Goal: Navigation & Orientation: Find specific page/section

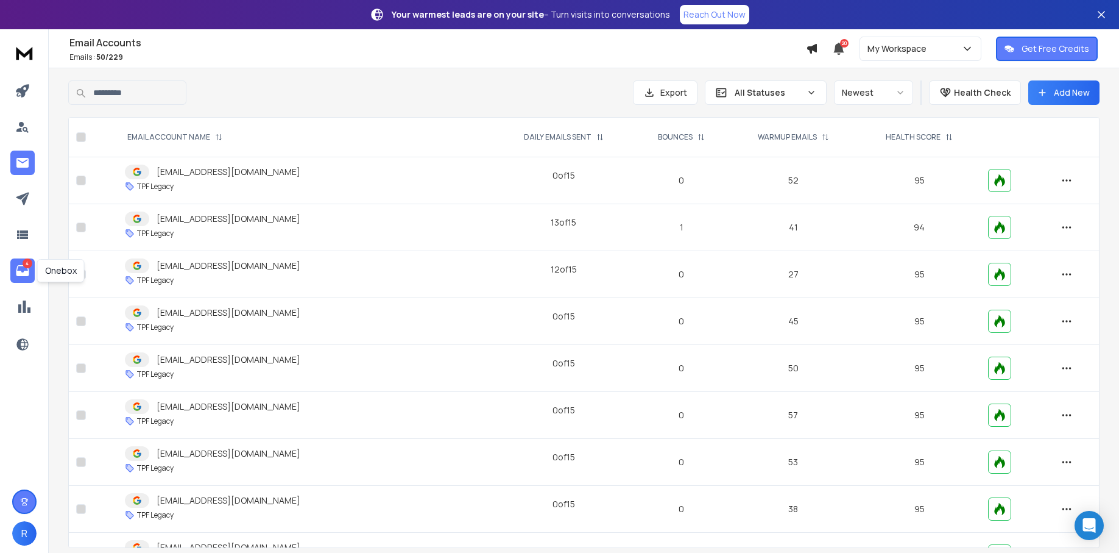
click at [22, 269] on icon at bounding box center [22, 270] width 15 height 15
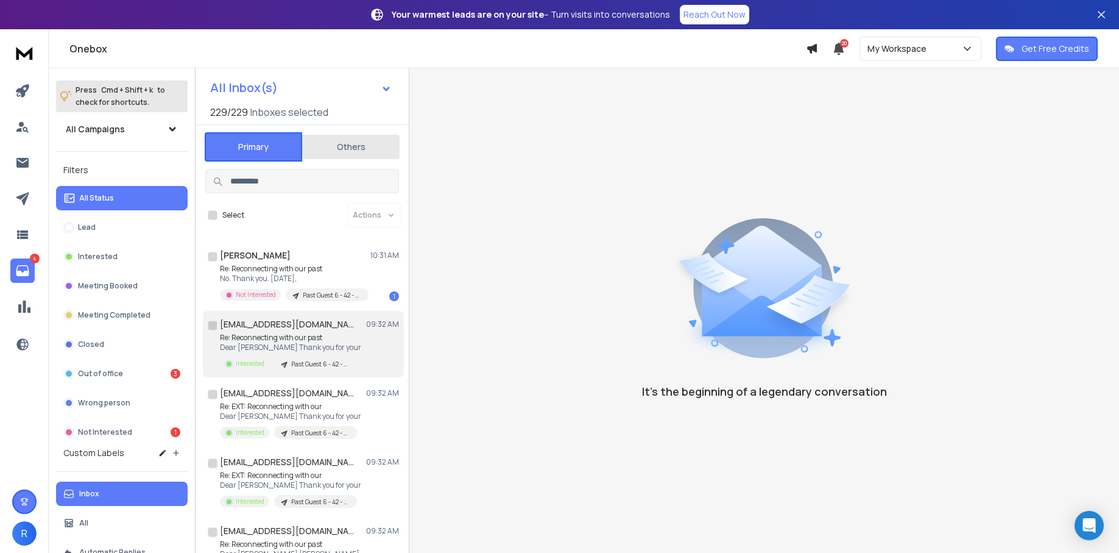
click at [260, 343] on p "Dear [PERSON_NAME] Thank you for your" at bounding box center [290, 347] width 141 height 10
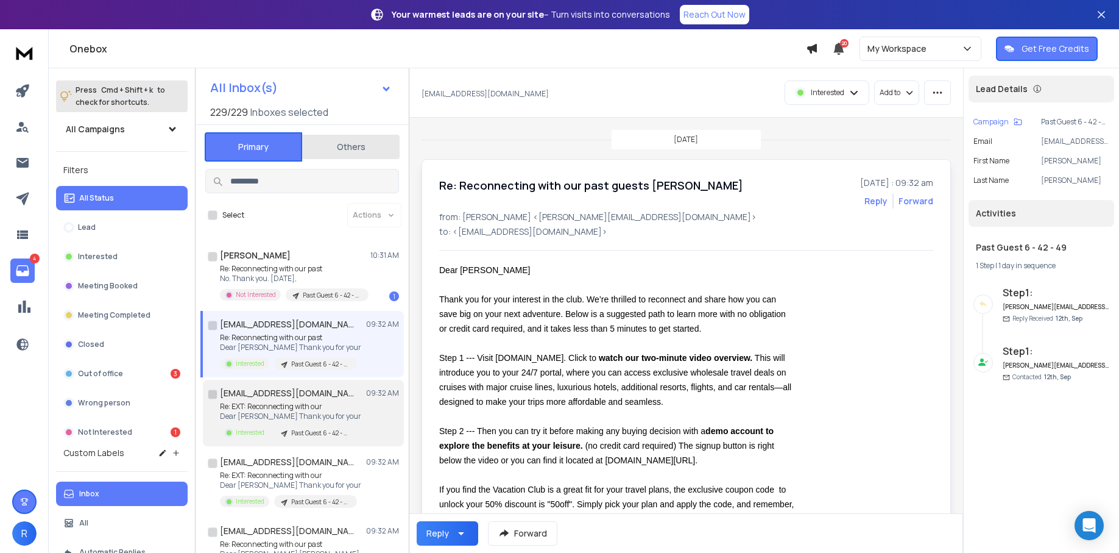
click at [277, 398] on h1 "[EMAIL_ADDRESS][DOMAIN_NAME]" at bounding box center [287, 393] width 134 height 12
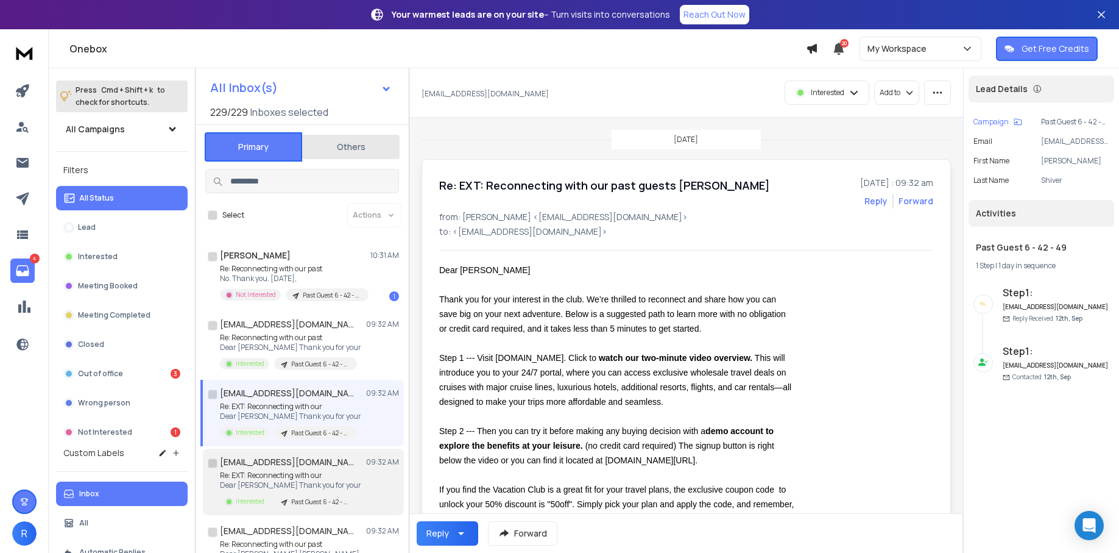
click at [265, 478] on p "Re: EXT: Reconnecting with our" at bounding box center [290, 475] width 141 height 10
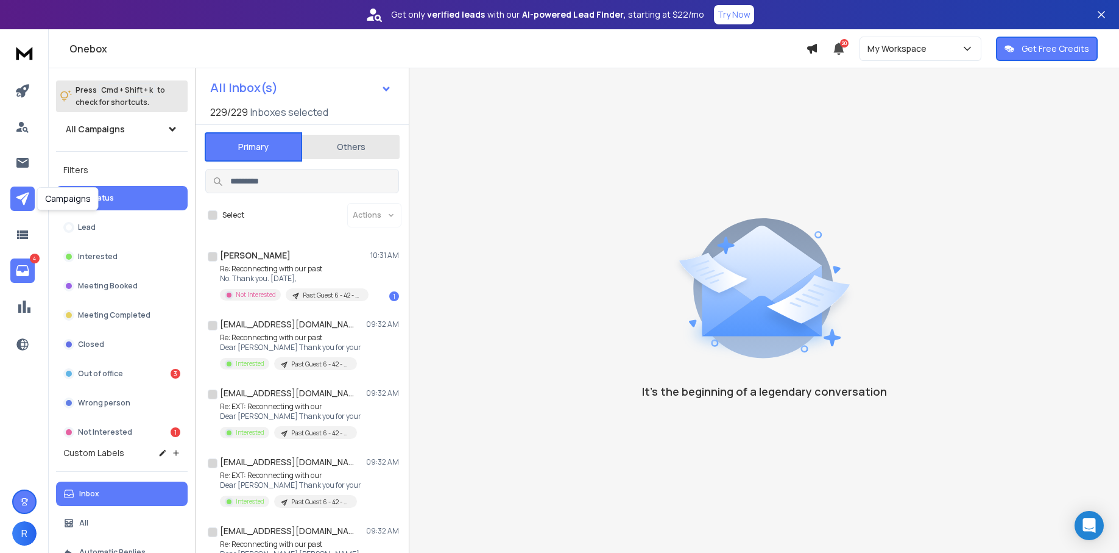
click at [20, 199] on icon at bounding box center [22, 198] width 15 height 15
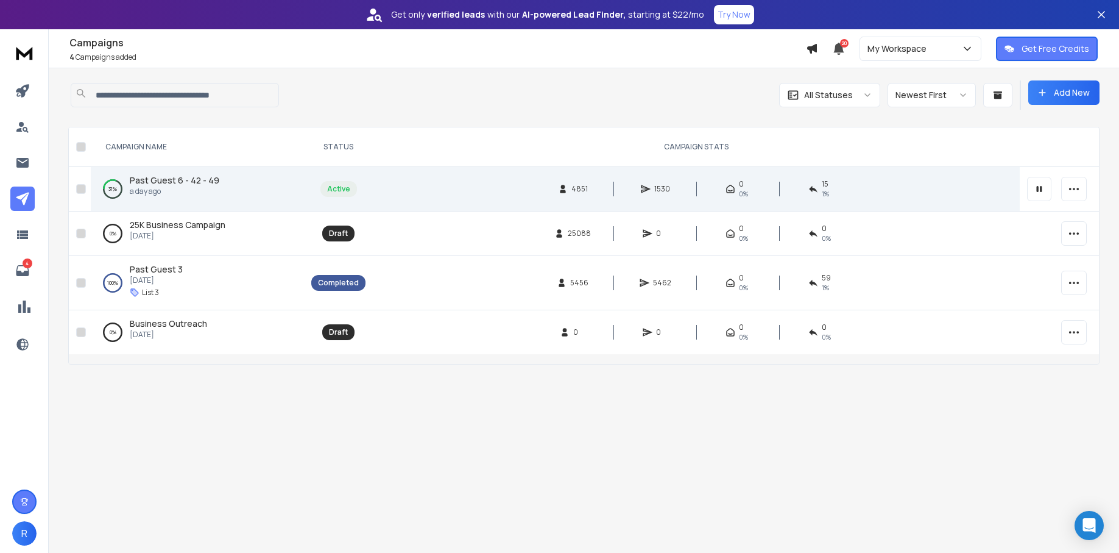
click at [148, 179] on span "Past Guest 6 - 42 - 49" at bounding box center [175, 180] width 90 height 12
